Goal: Task Accomplishment & Management: Use online tool/utility

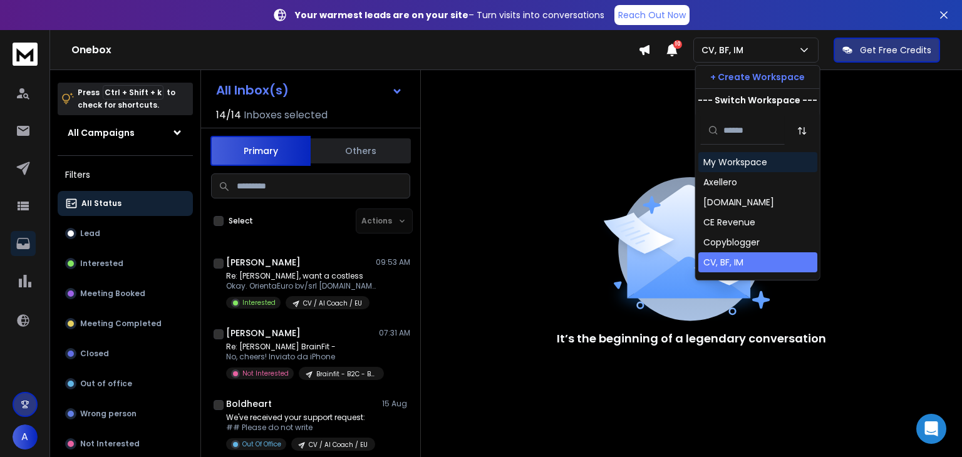
click at [492, 73] on div "It’s the beginning of a legendary conversation" at bounding box center [691, 264] width 541 height 389
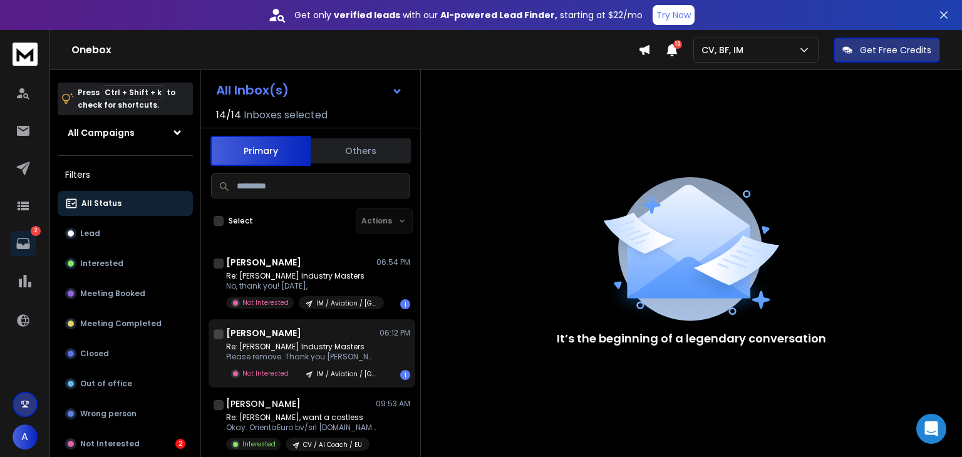
click at [313, 333] on div "Kathy Velazquez 06:12 PM" at bounding box center [318, 333] width 184 height 13
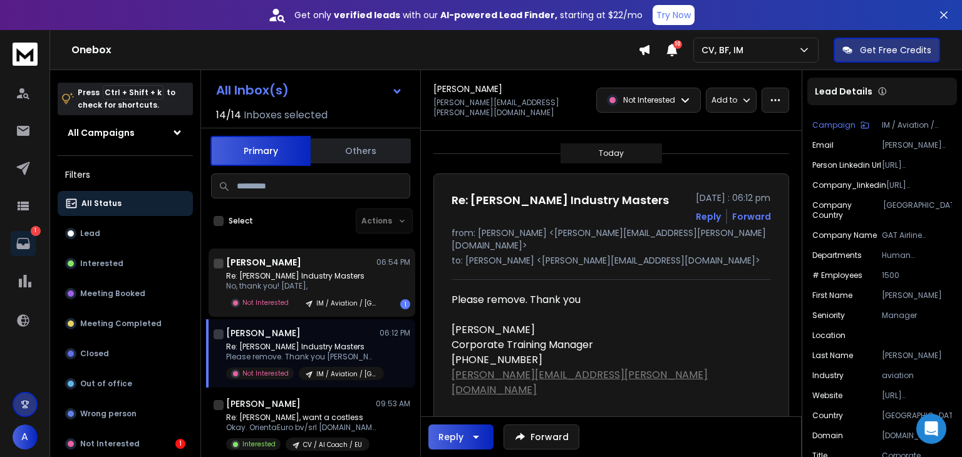
click at [345, 264] on div "Eric Hobbs 06:54 PM" at bounding box center [318, 262] width 184 height 13
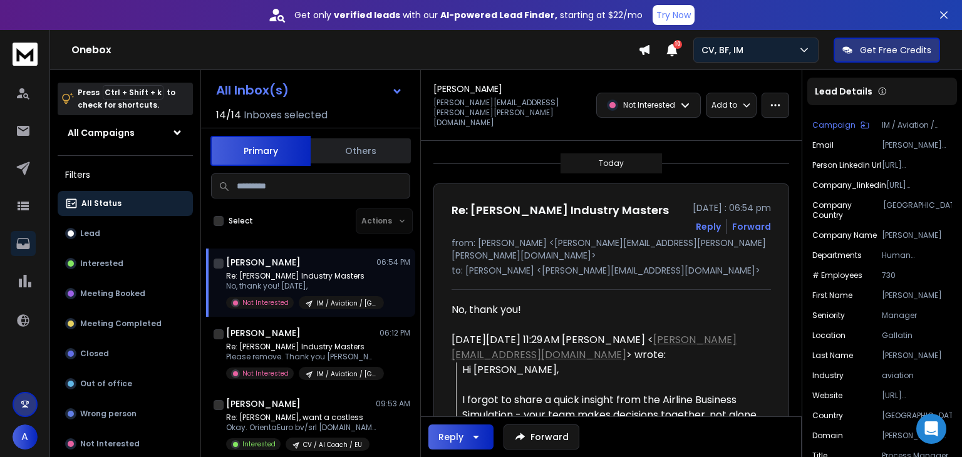
click at [751, 49] on div "CV, BF, IM" at bounding box center [755, 50] width 109 height 13
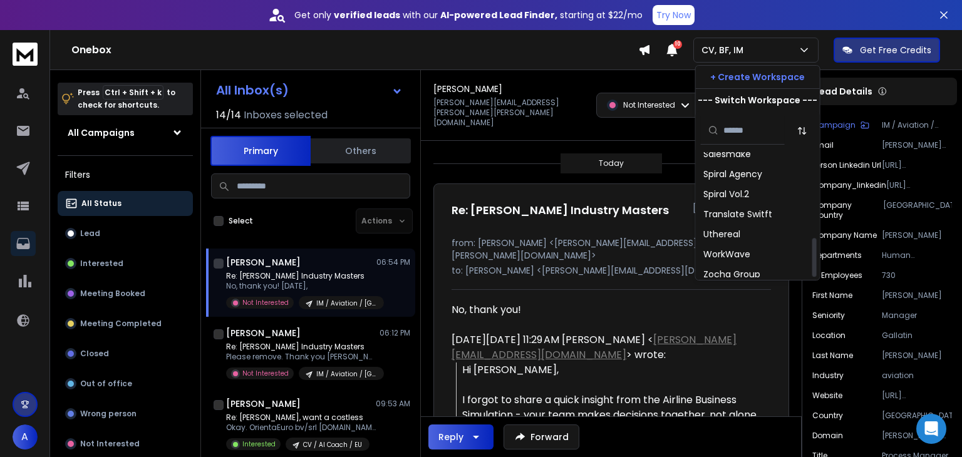
scroll to position [275, 0]
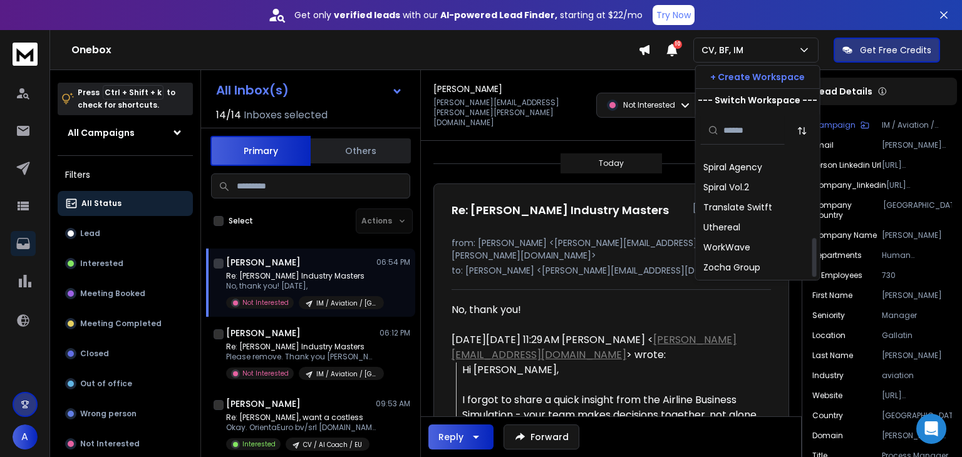
drag, startPoint x: 814, startPoint y: 178, endPoint x: 813, endPoint y: 279, distance: 100.2
click at [813, 277] on div at bounding box center [814, 257] width 4 height 39
click at [769, 247] on div "WorkWave" at bounding box center [757, 247] width 119 height 20
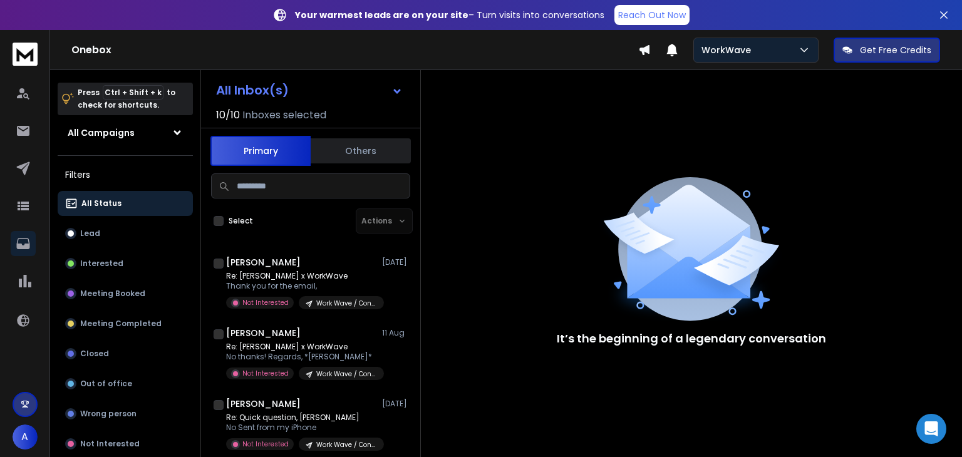
click at [736, 44] on p "WorkWave" at bounding box center [728, 50] width 54 height 13
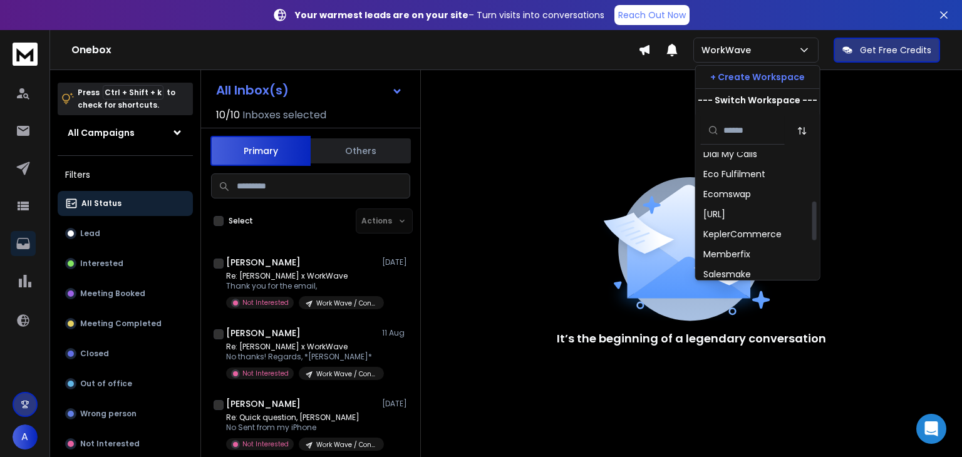
scroll to position [144, 0]
drag, startPoint x: 813, startPoint y: 174, endPoint x: 810, endPoint y: 218, distance: 44.6
click at [812, 218] on div at bounding box center [814, 216] width 4 height 39
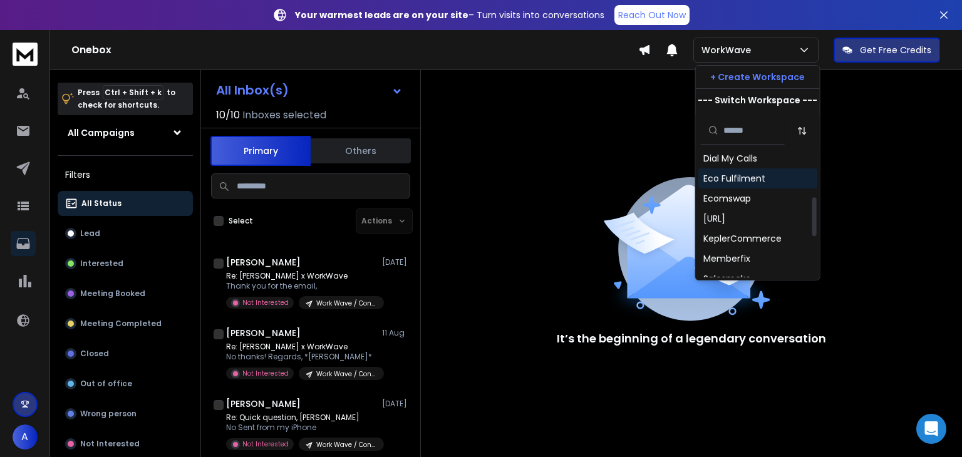
click at [764, 180] on div "Eco Fulfilment" at bounding box center [757, 178] width 119 height 20
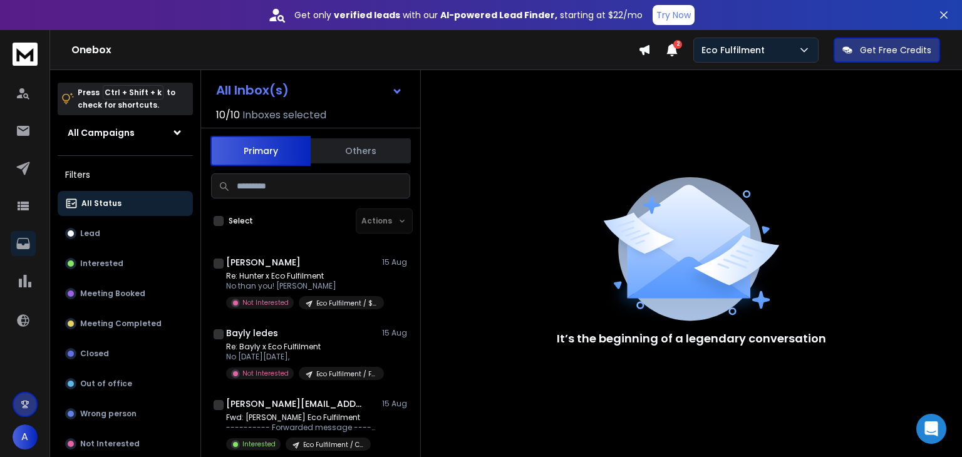
click at [758, 51] on p "Eco Fulfilment" at bounding box center [735, 50] width 68 height 13
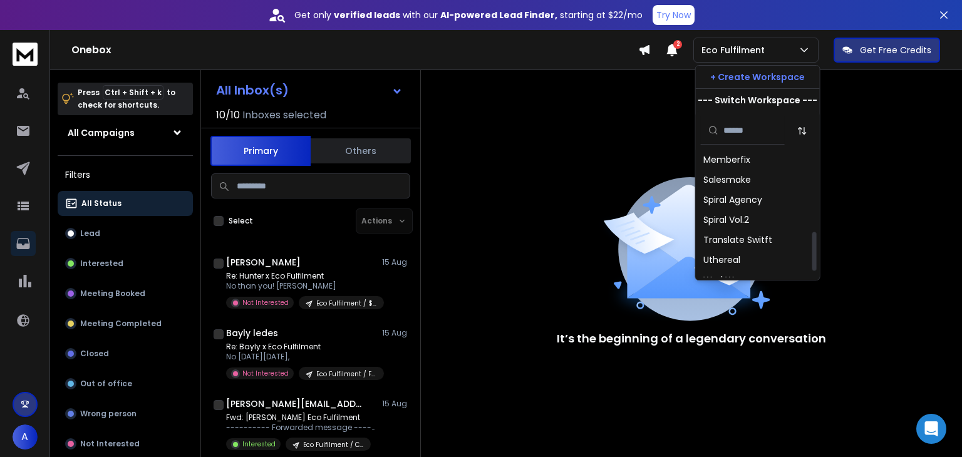
scroll to position [275, 0]
drag, startPoint x: 813, startPoint y: 178, endPoint x: 796, endPoint y: 269, distance: 91.6
click at [812, 269] on div at bounding box center [814, 257] width 4 height 39
click at [770, 254] on div "WorkWave" at bounding box center [757, 247] width 119 height 20
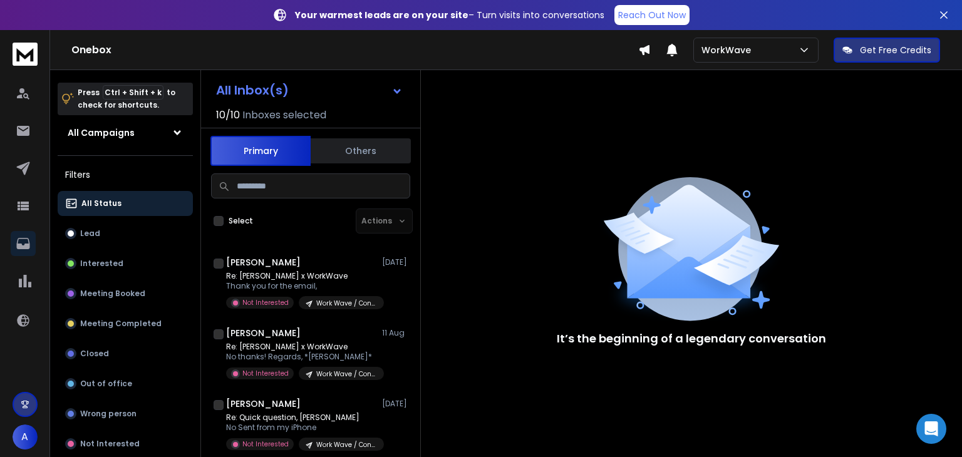
click at [769, 60] on button "WorkWave" at bounding box center [755, 50] width 125 height 25
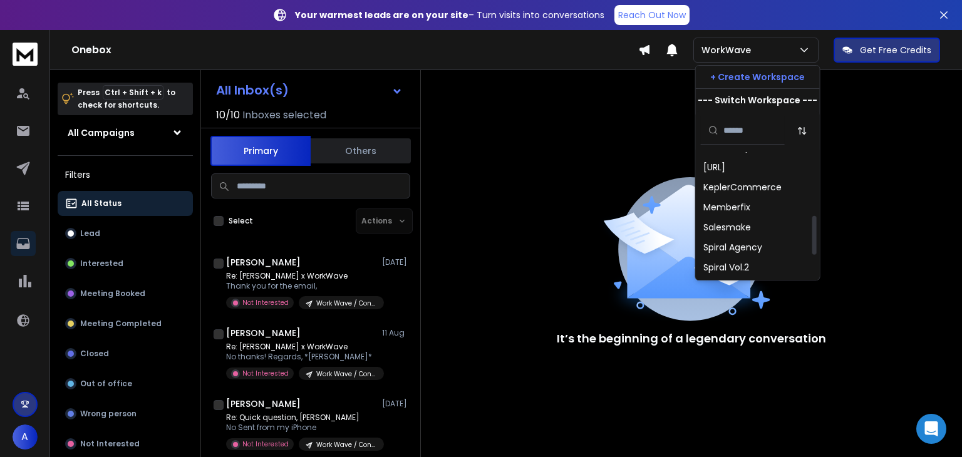
scroll to position [205, 0]
drag, startPoint x: 813, startPoint y: 178, endPoint x: 818, endPoint y: 242, distance: 64.1
click at [816, 242] on div at bounding box center [814, 235] width 4 height 39
click at [759, 218] on div "Salesmake" at bounding box center [757, 217] width 119 height 20
